Goal: Task Accomplishment & Management: Manage account settings

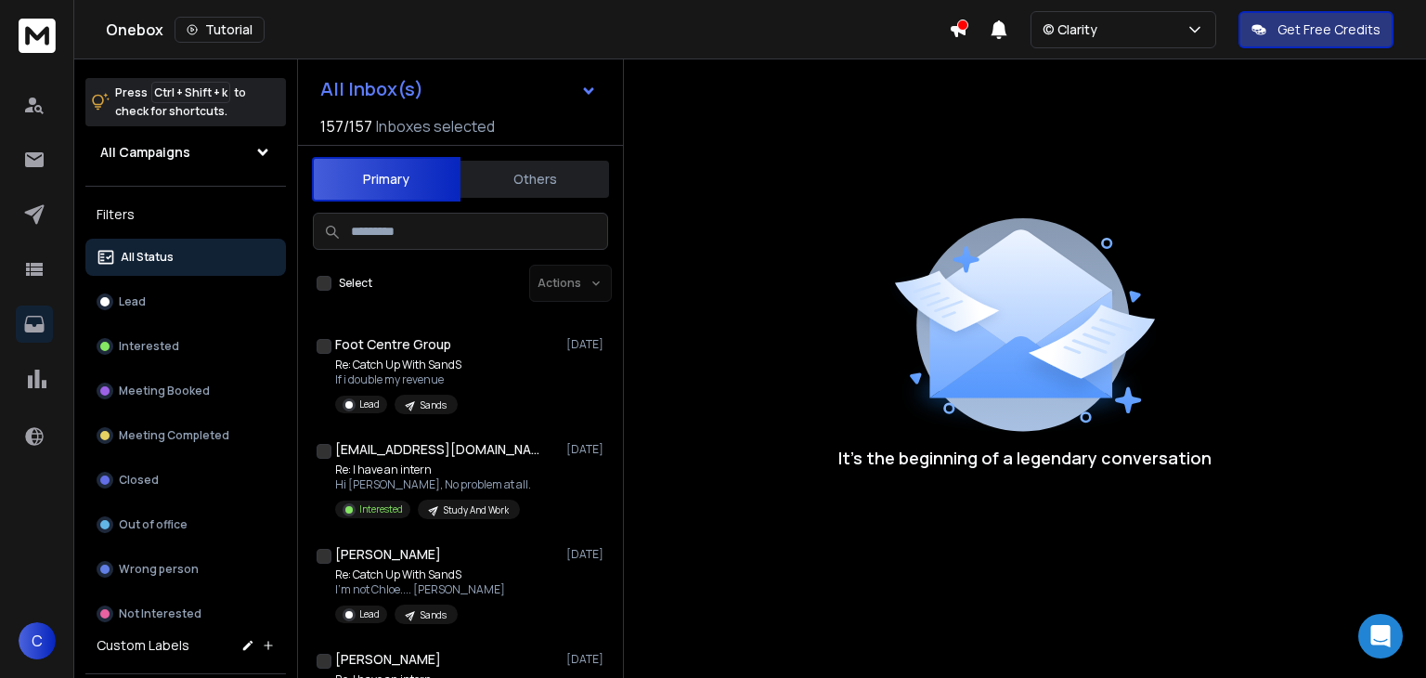
click at [524, 357] on div "Foot Centre Group [DATE] Re: Catch Up With SandS If i double my revenue Lead Sa…" at bounding box center [471, 374] width 273 height 79
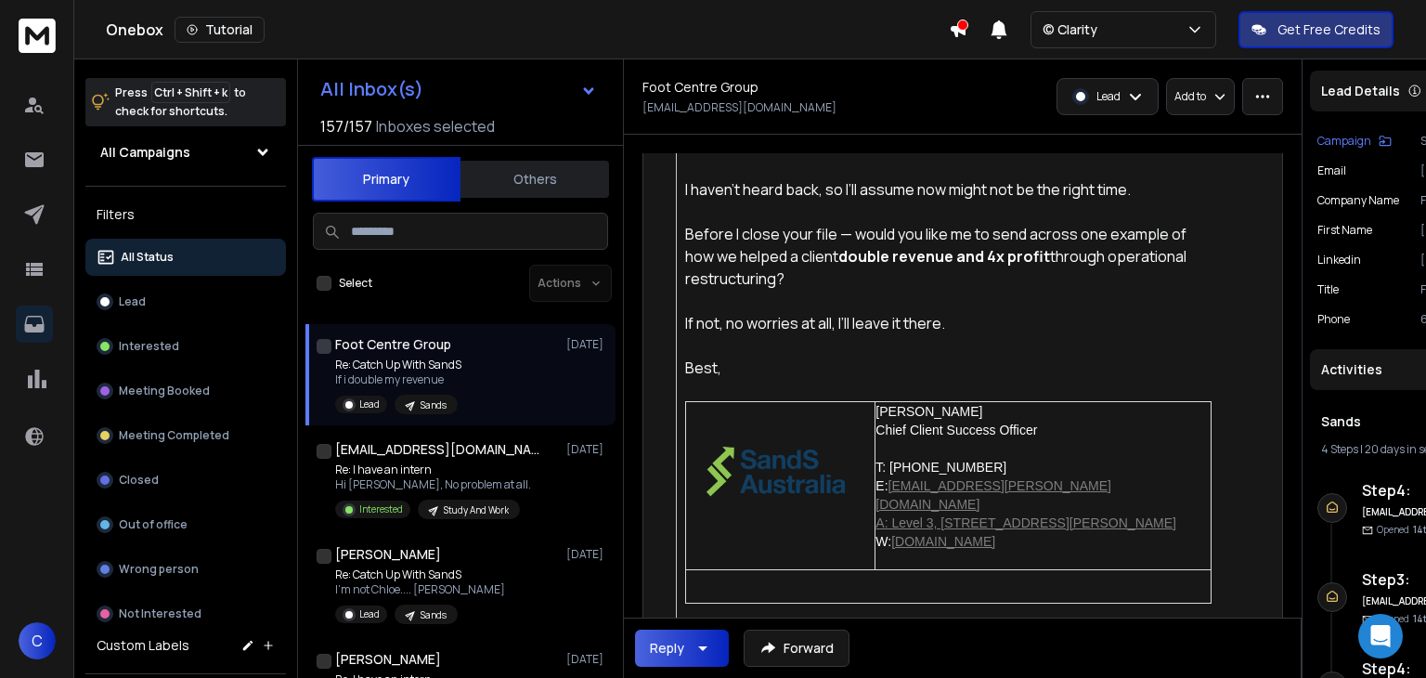
scroll to position [93, 0]
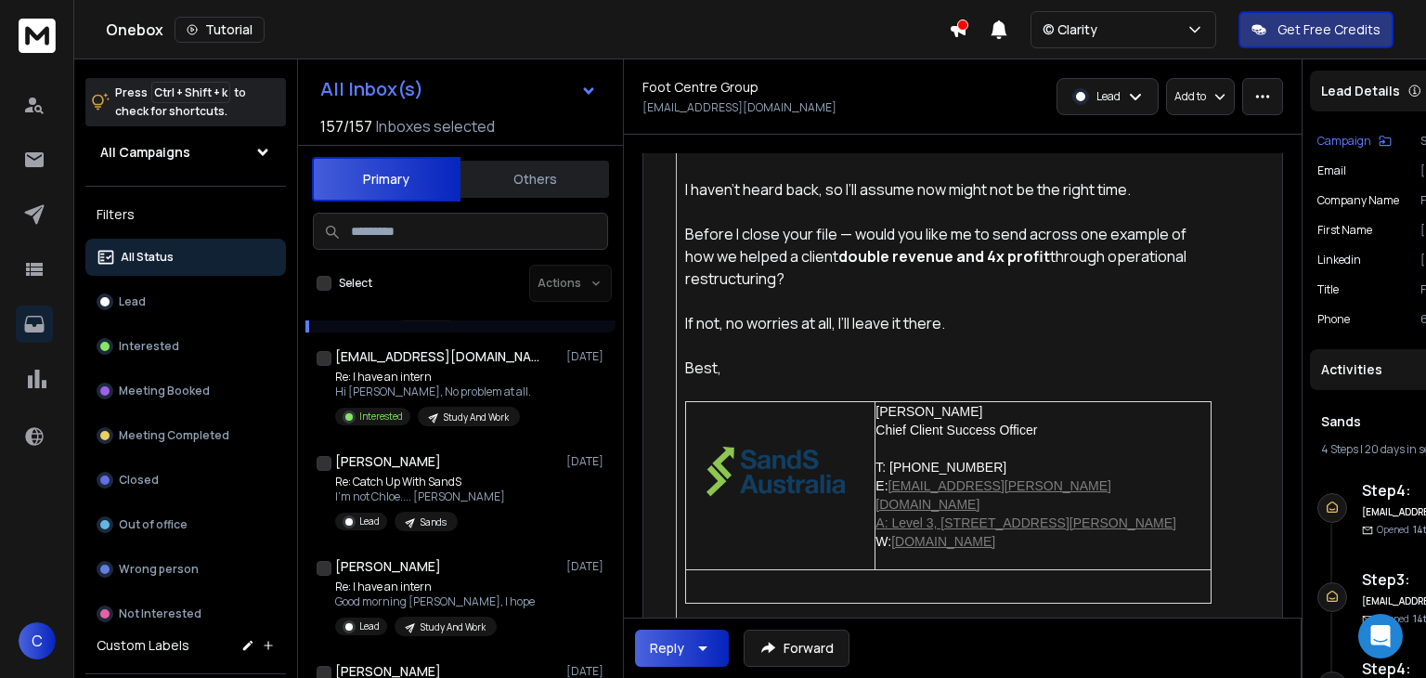
click at [446, 385] on p "Hi [PERSON_NAME], No problem at all." at bounding box center [433, 391] width 196 height 15
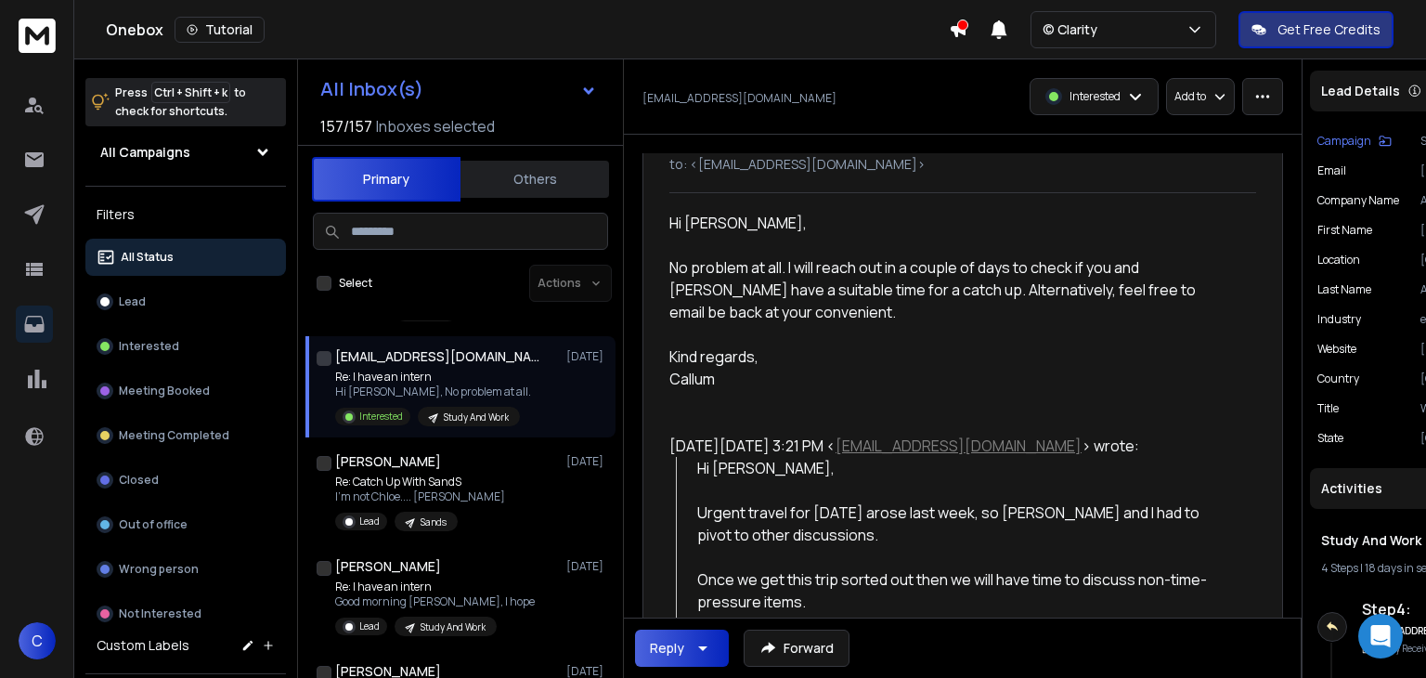
scroll to position [278, 0]
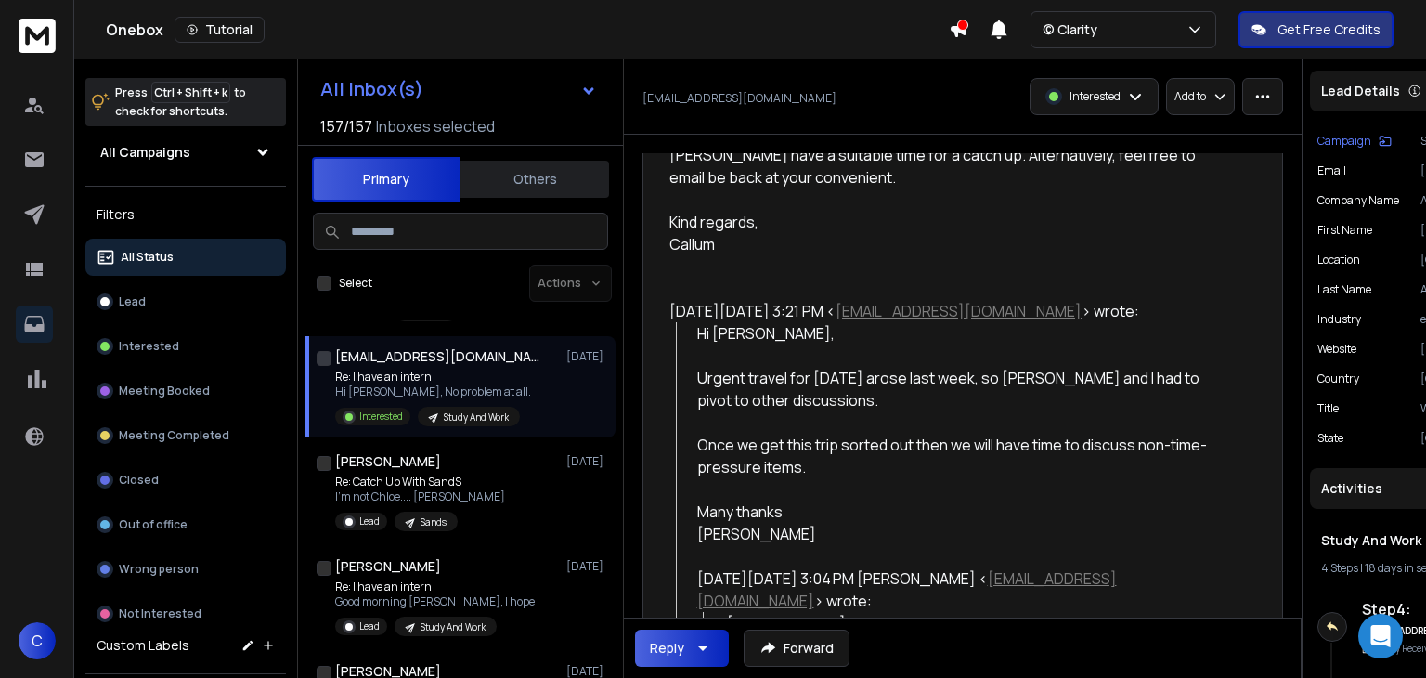
click at [481, 508] on div "Re: Catch Up With SandS I'm not Chloe.... [PERSON_NAME] Lead [PERSON_NAME]" at bounding box center [420, 502] width 170 height 57
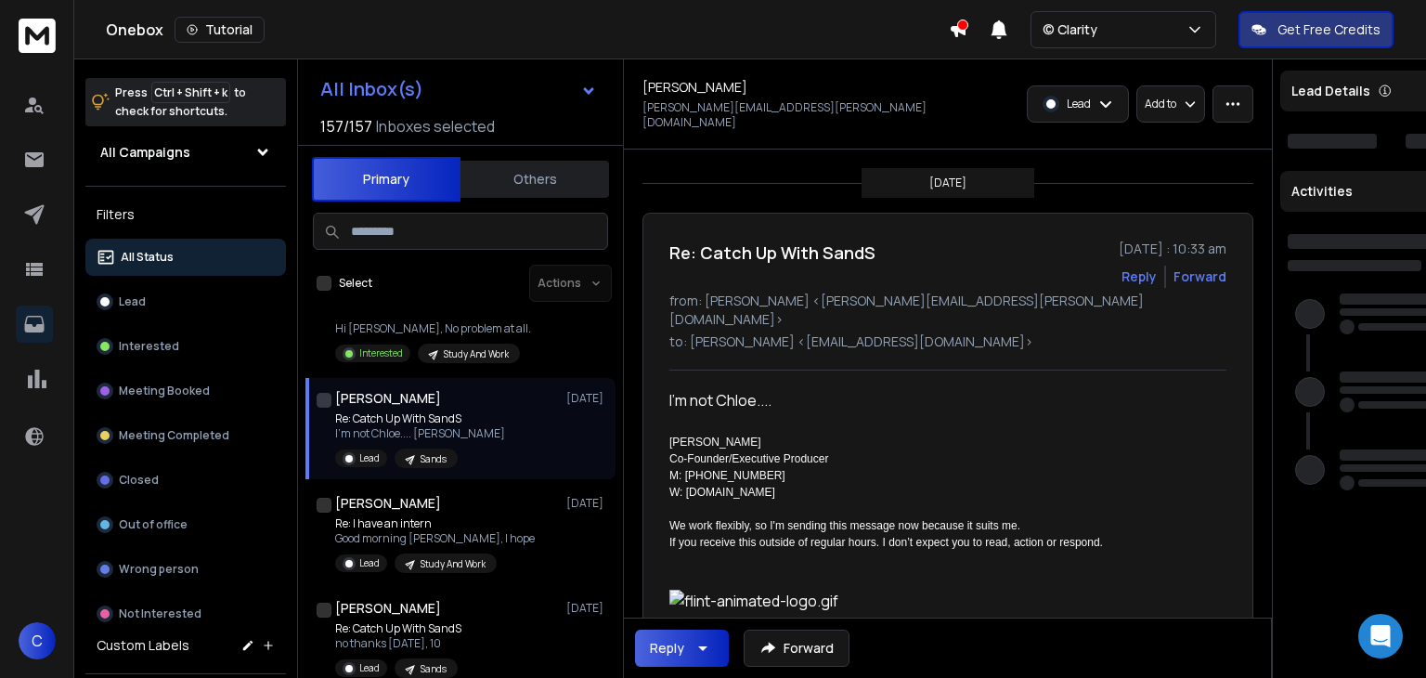
scroll to position [186, 0]
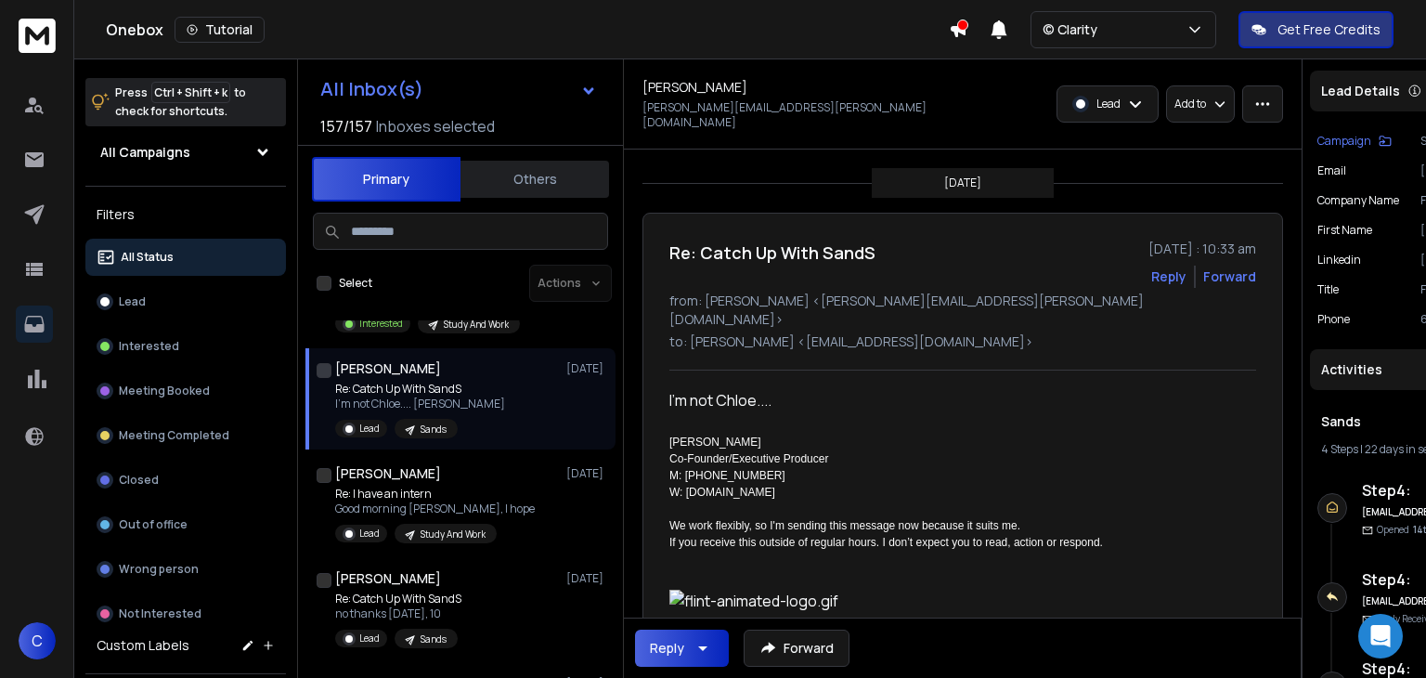
drag, startPoint x: 471, startPoint y: 491, endPoint x: 640, endPoint y: 487, distance: 169.9
click at [472, 491] on p "Re: I have an intern" at bounding box center [435, 493] width 200 height 15
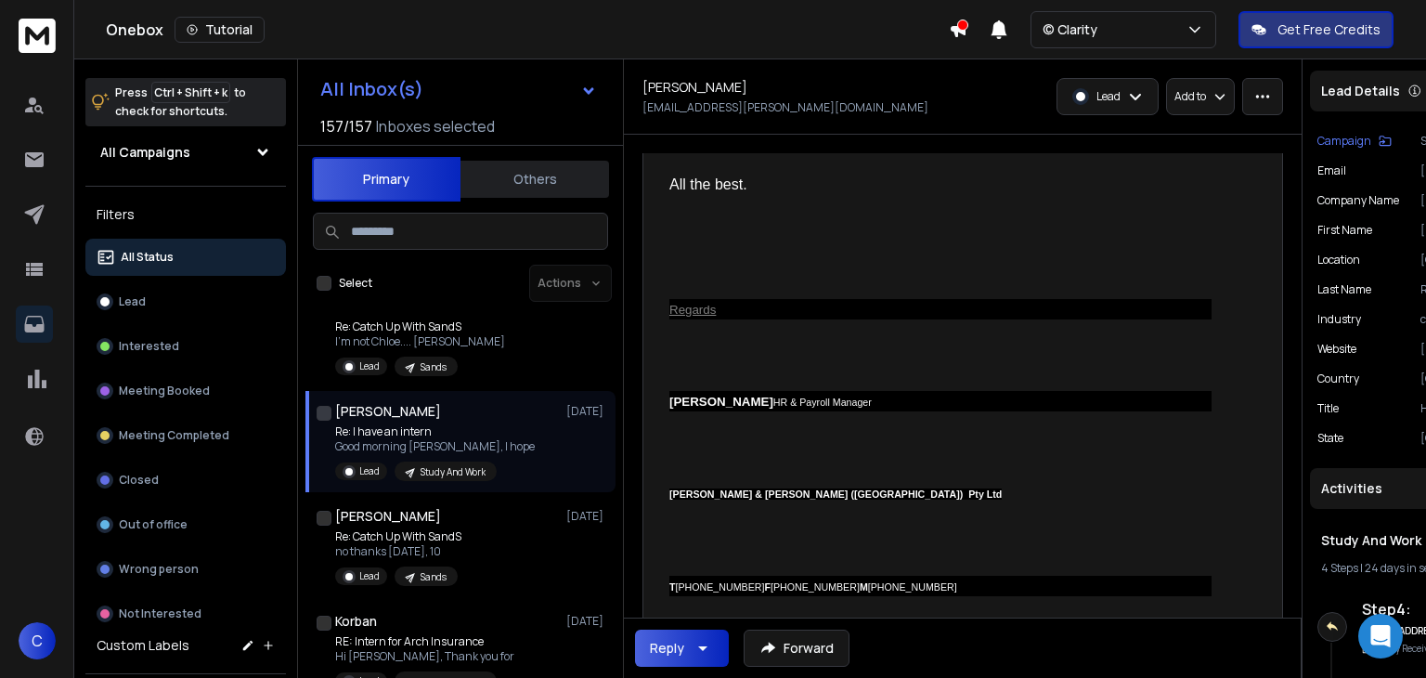
scroll to position [278, 0]
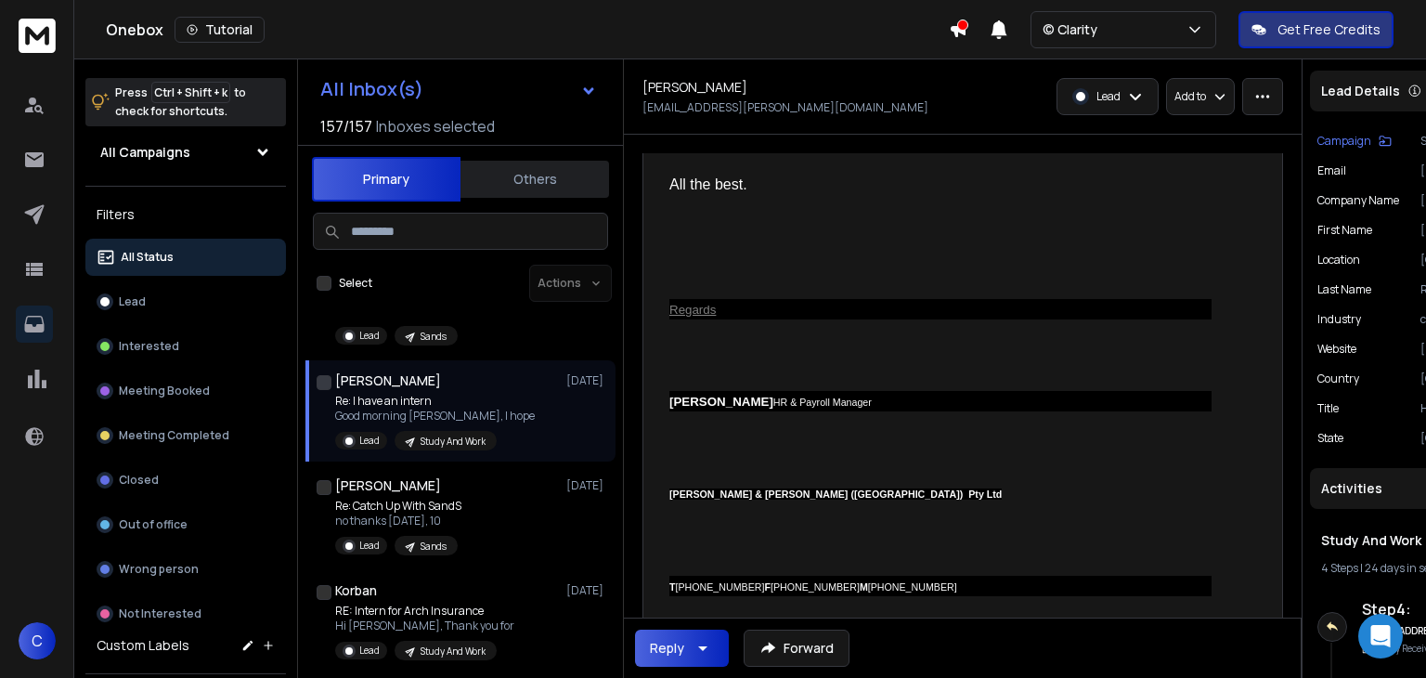
click at [453, 478] on div "[PERSON_NAME] [DATE]" at bounding box center [471, 485] width 273 height 19
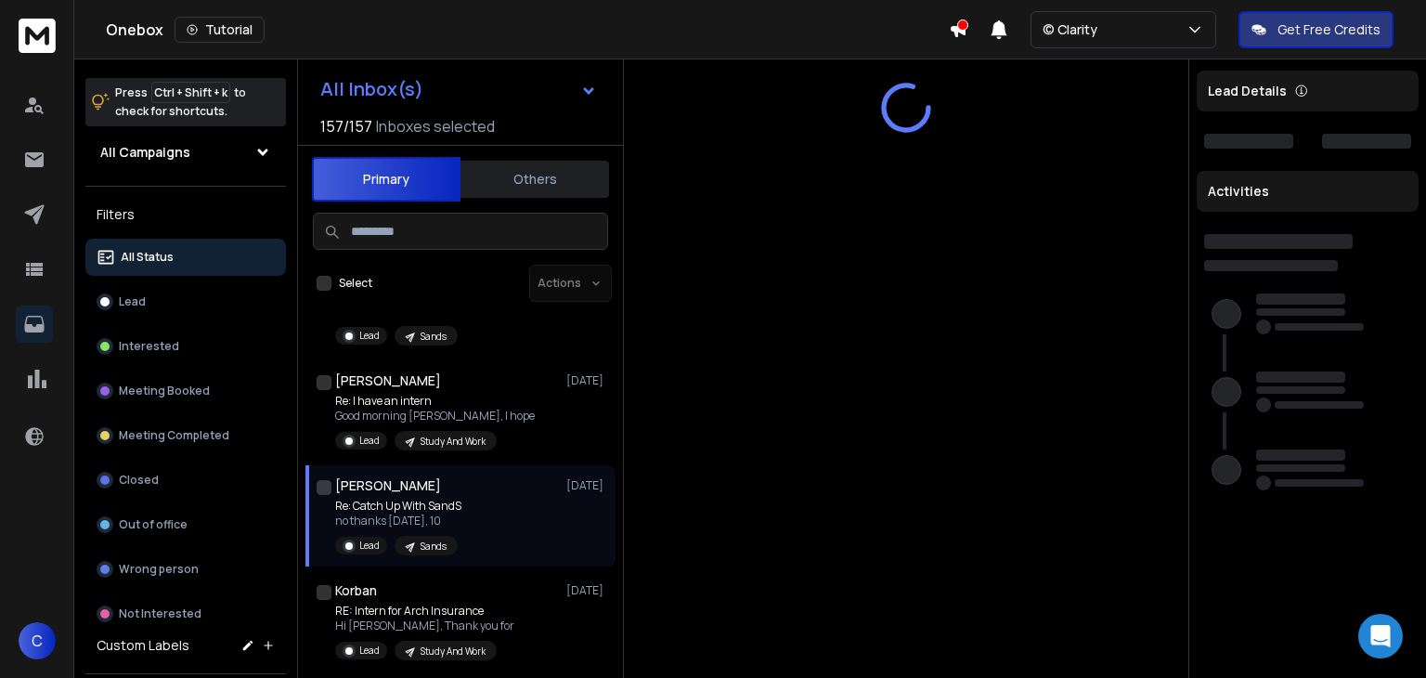
scroll to position [371, 0]
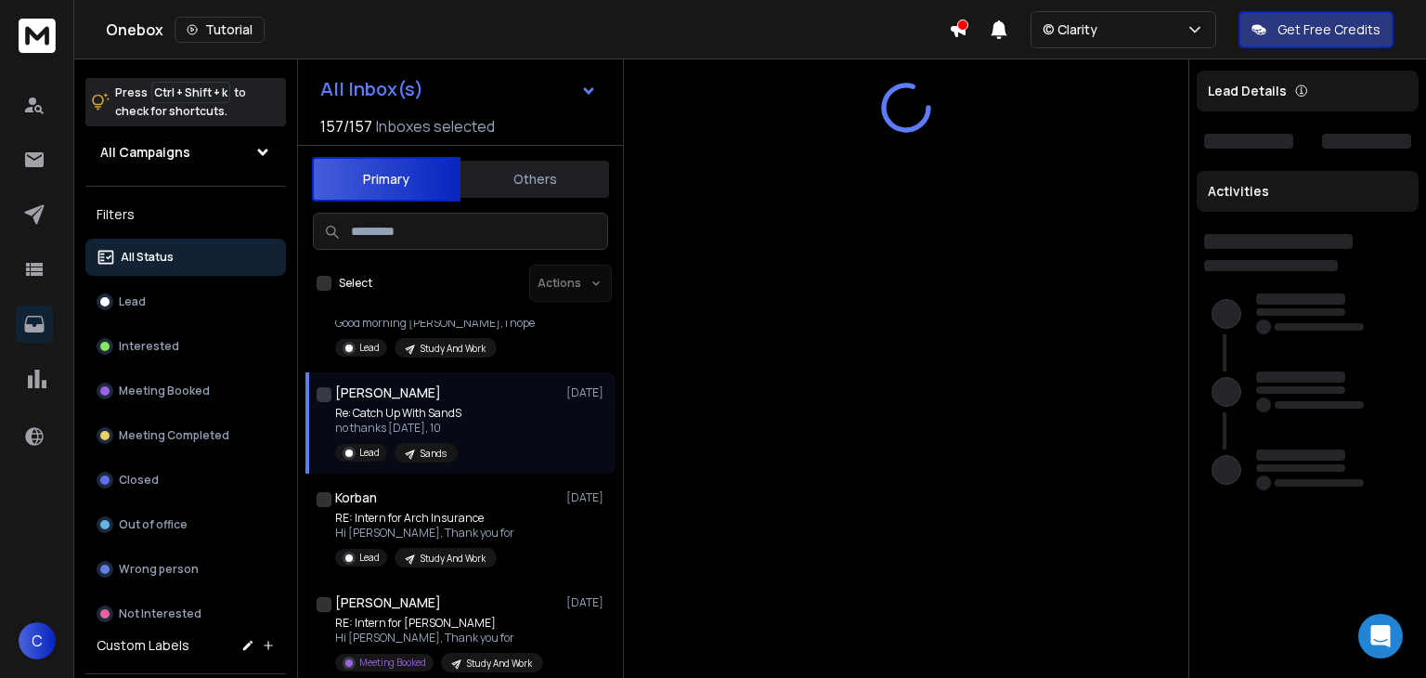
click at [373, 518] on p "RE: Intern for Arch Insurance" at bounding box center [424, 518] width 179 height 15
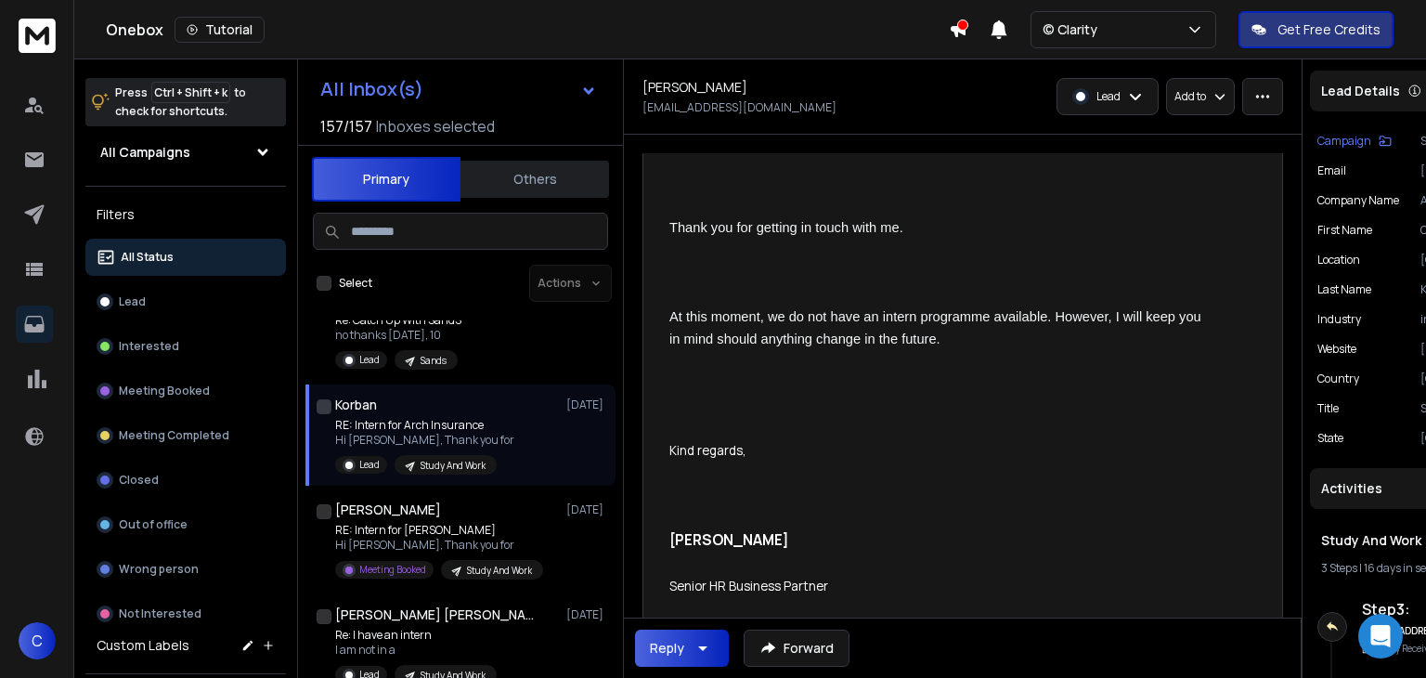
scroll to position [278, 0]
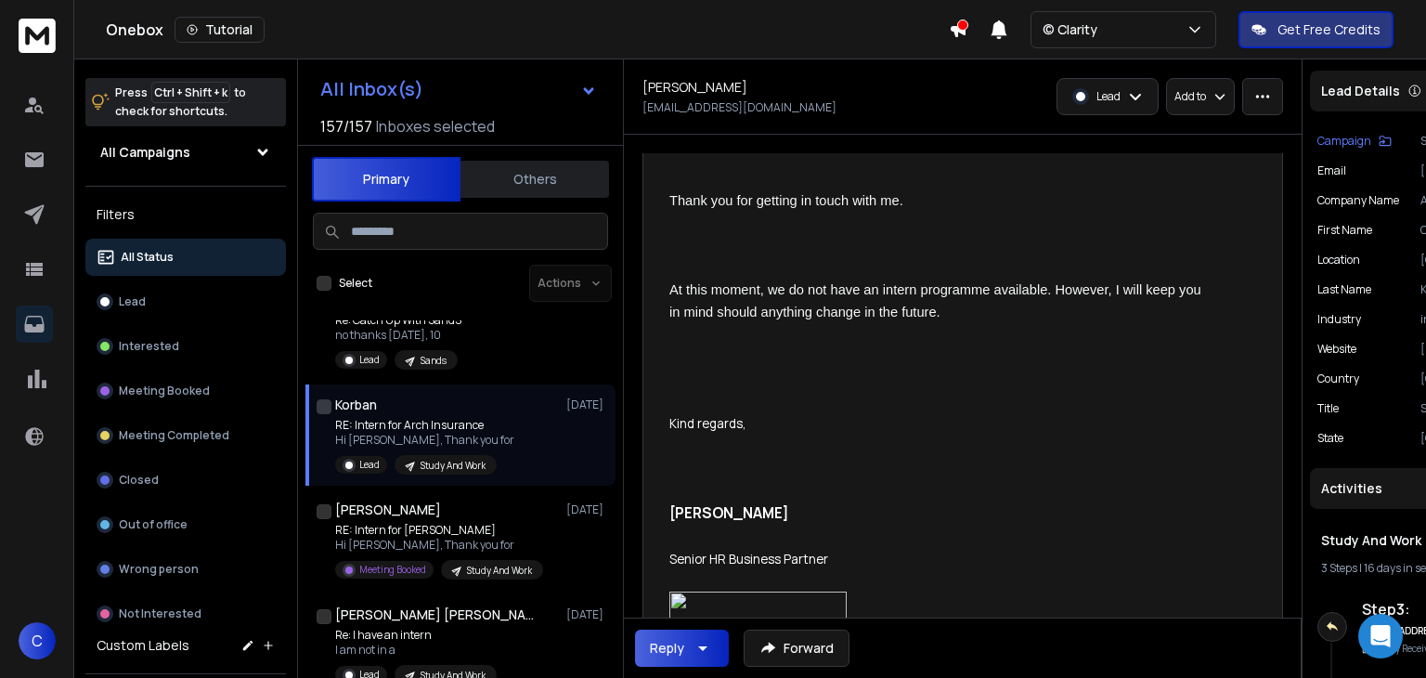
click at [524, 471] on div "RE: Intern for Arch Insurance Hi [PERSON_NAME], Thank you for Lead Study And Wo…" at bounding box center [471, 446] width 273 height 57
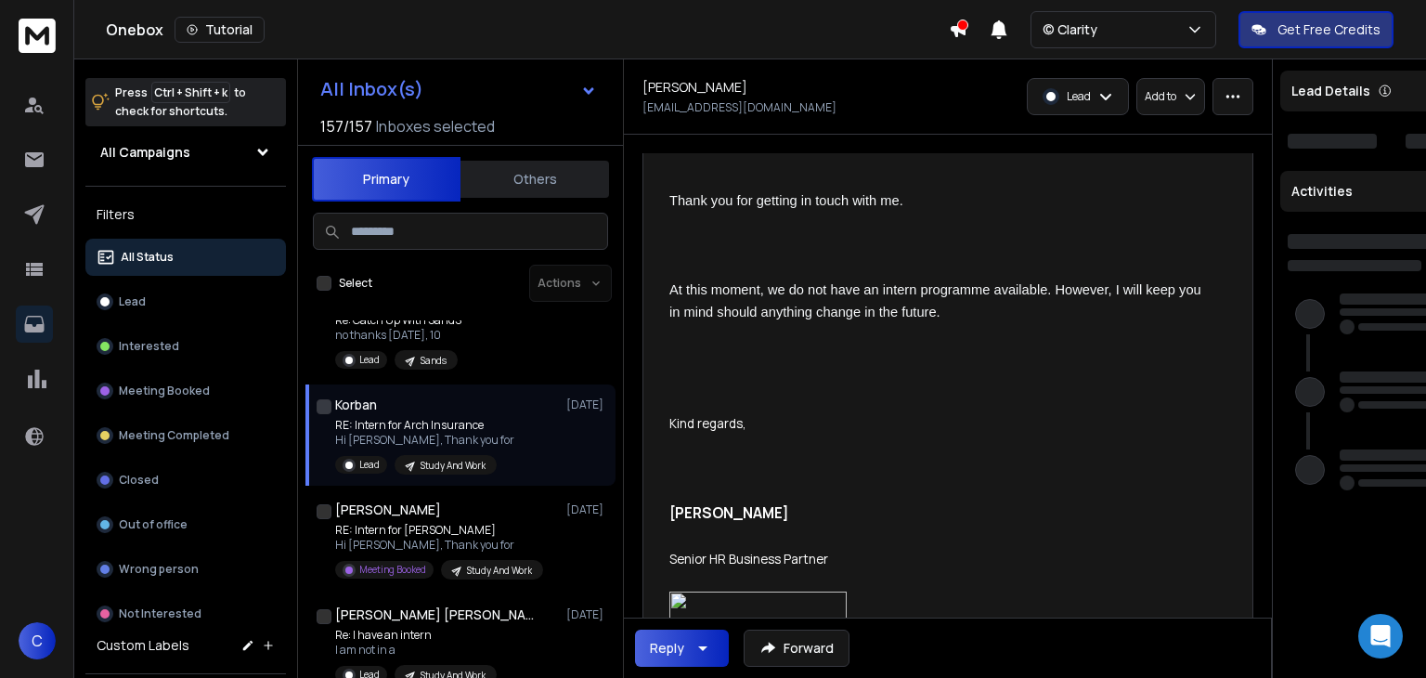
click at [471, 525] on p "RE: Intern for [PERSON_NAME]" at bounding box center [439, 530] width 208 height 15
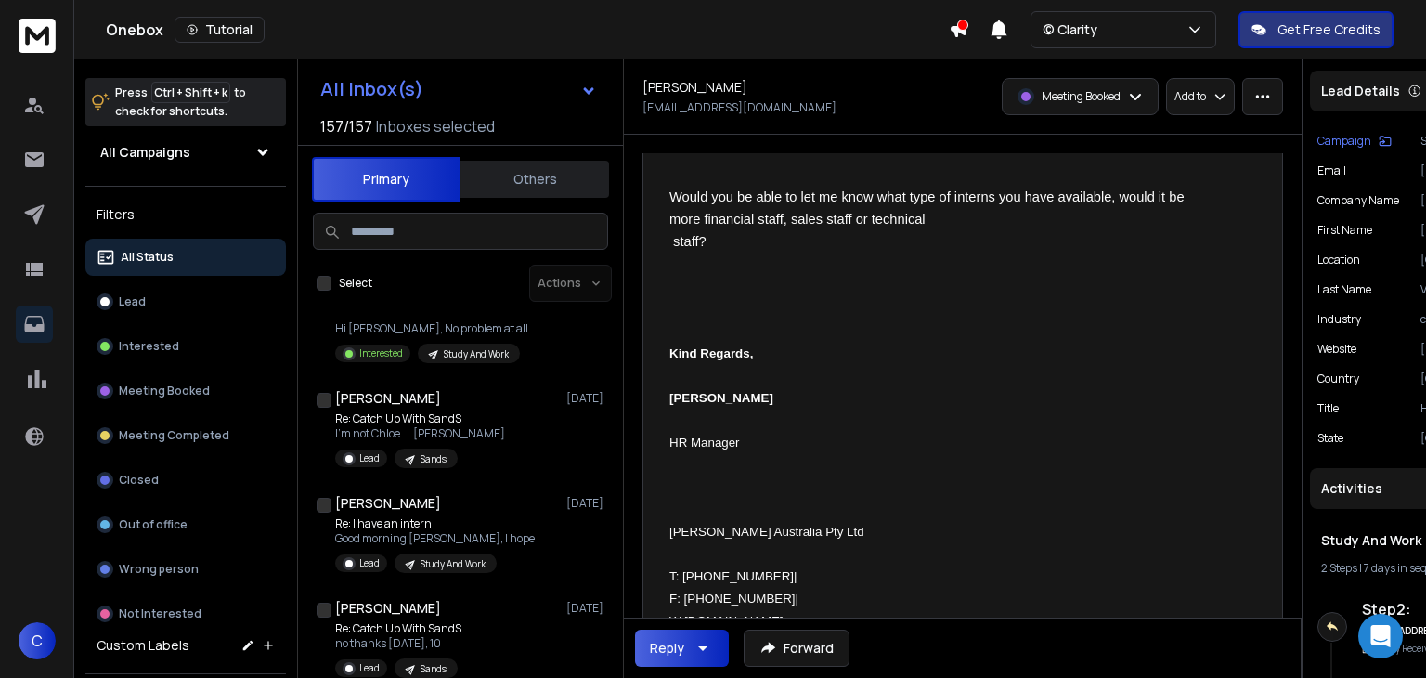
scroll to position [0, 0]
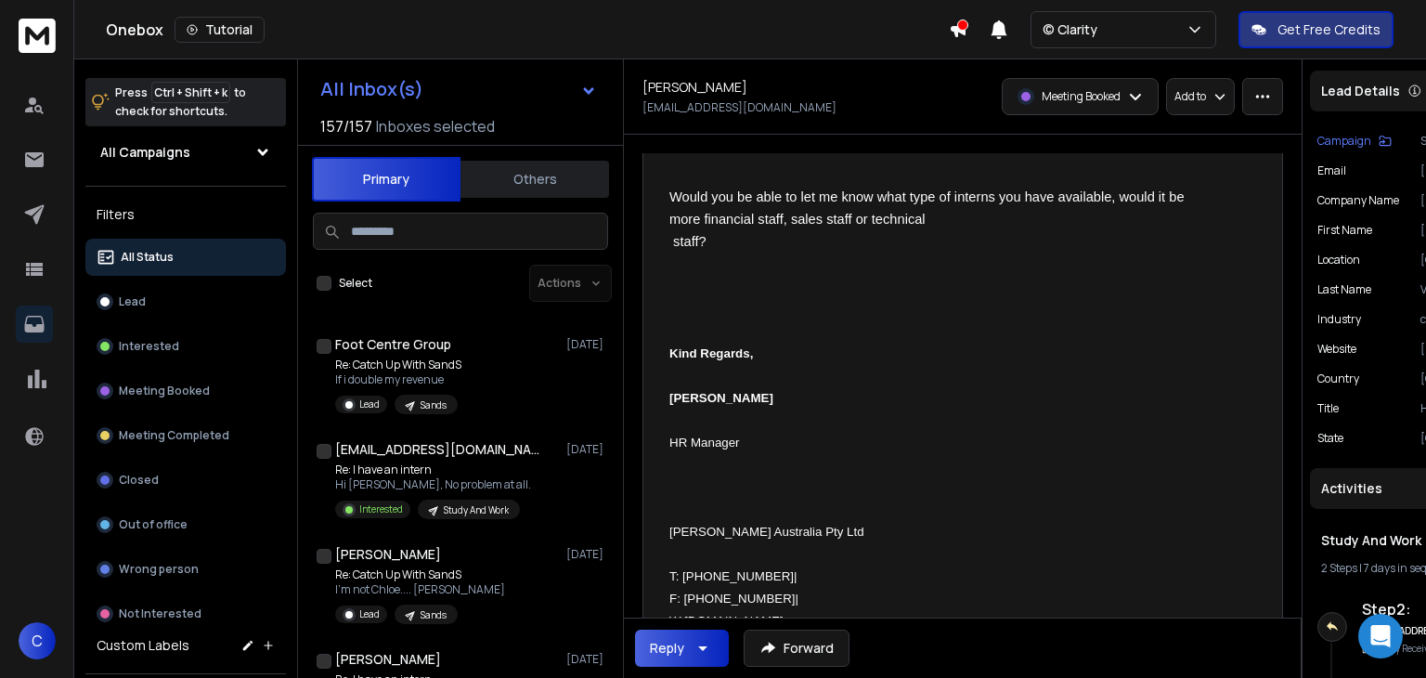
click at [464, 407] on div "Re: Catch Up With SandS If i double my revenue Lead Sands" at bounding box center [471, 385] width 273 height 57
